Goal: Information Seeking & Learning: Check status

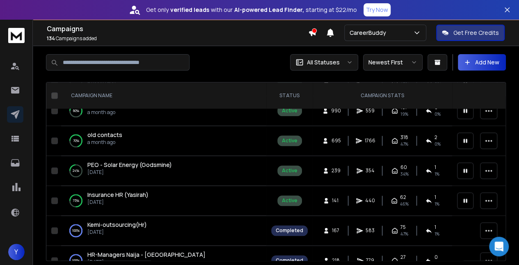
scroll to position [526, 0]
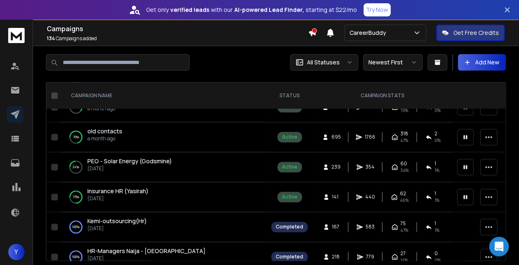
click at [141, 195] on p "[DATE]" at bounding box center [117, 198] width 61 height 7
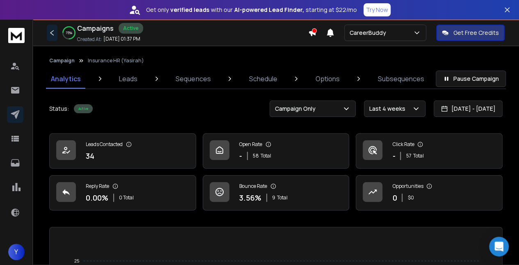
click at [53, 32] on icon at bounding box center [51, 32] width 7 height 7
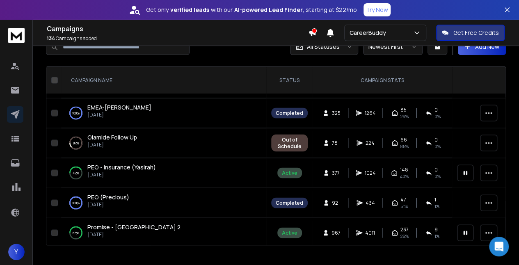
scroll to position [806, 0]
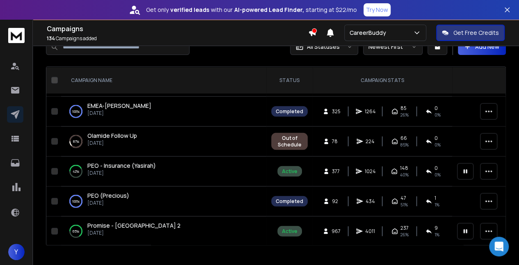
click at [158, 163] on div "42 % PEO - Insurance (Yasirah) [DATE]" at bounding box center [163, 171] width 189 height 20
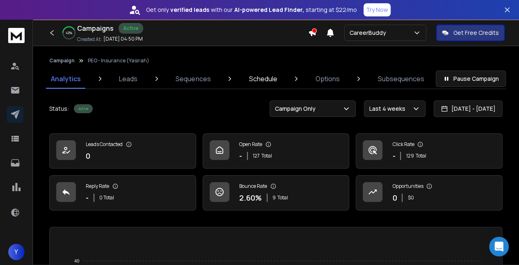
click at [272, 76] on p "Schedule" at bounding box center [263, 79] width 28 height 10
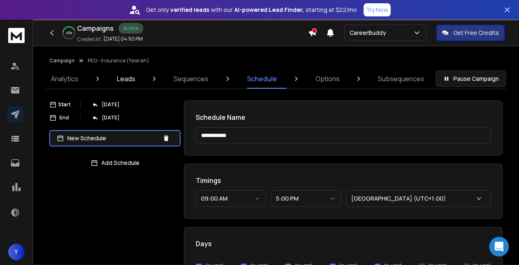
click at [123, 77] on p "Leads" at bounding box center [126, 79] width 18 height 10
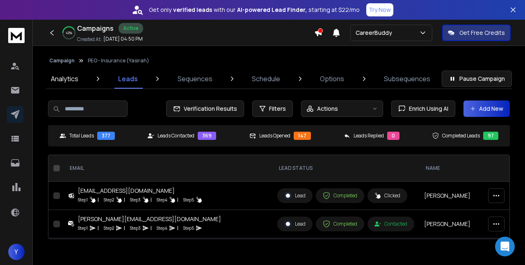
click at [58, 75] on p "Analytics" at bounding box center [64, 79] width 27 height 10
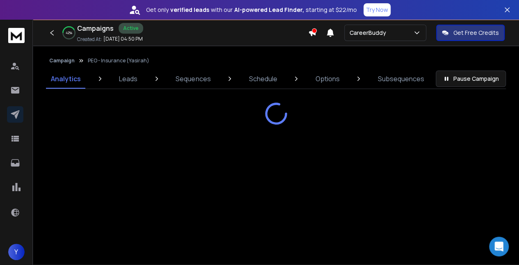
scroll to position [112, 0]
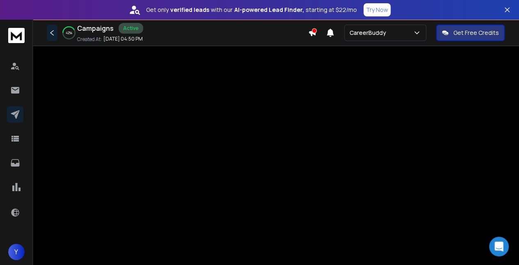
click at [53, 29] on button at bounding box center [52, 33] width 11 height 16
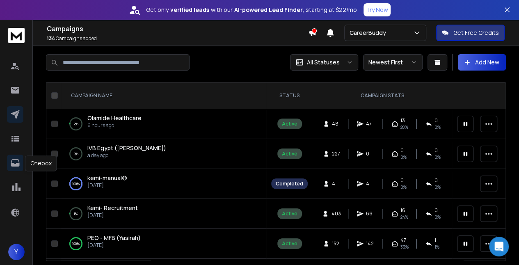
click at [13, 160] on icon at bounding box center [15, 163] width 10 height 10
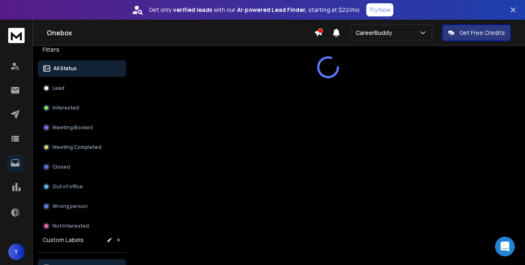
scroll to position [65, 0]
